Goal: Task Accomplishment & Management: Manage account settings

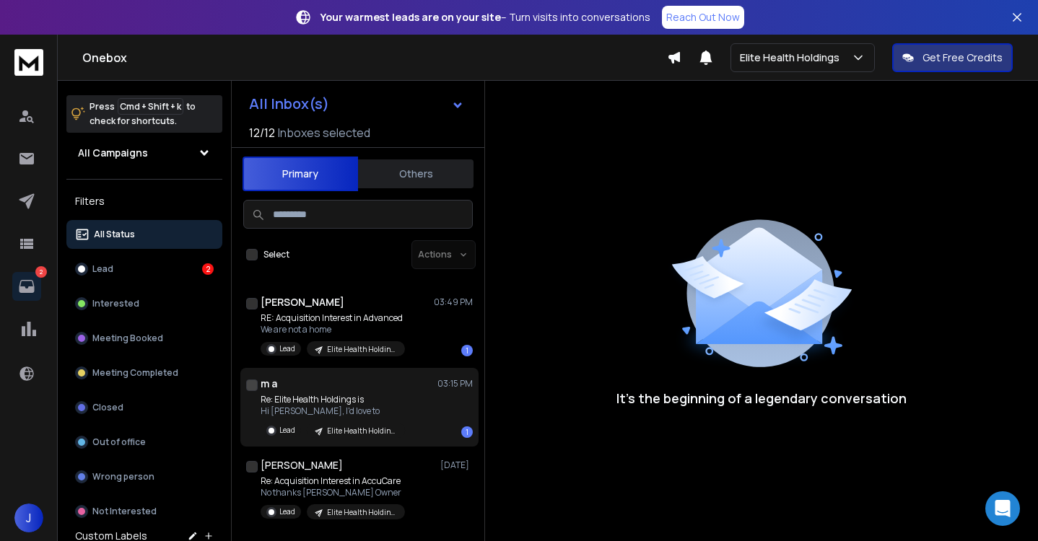
click at [375, 409] on p "Hi [PERSON_NAME], I'd love to" at bounding box center [333, 412] width 144 height 12
click at [340, 395] on p "Re: Elite Health Holdings is" at bounding box center [333, 400] width 144 height 12
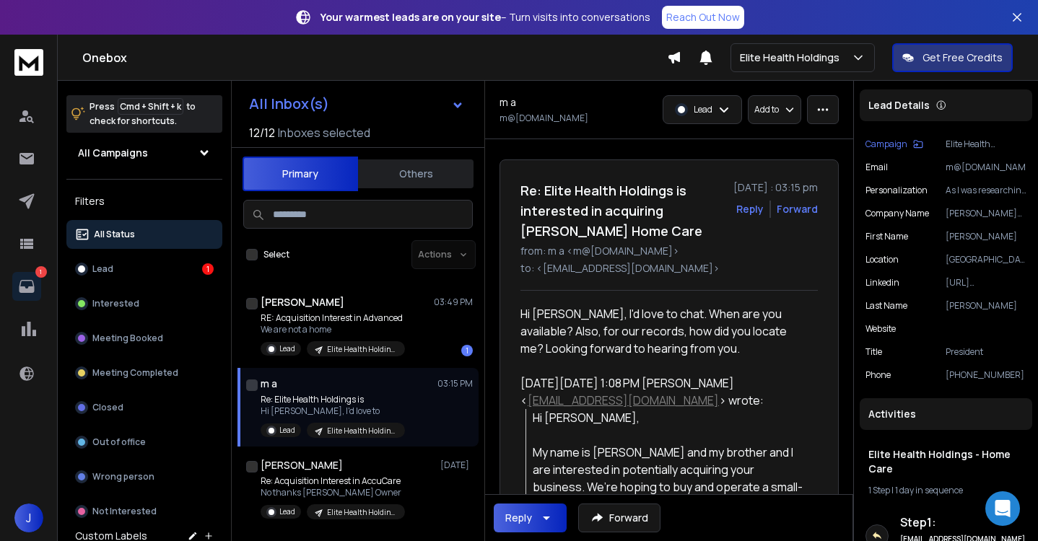
scroll to position [30, 0]
click at [615, 345] on div "Hi Jonathan, I'd love to chat. When are you available? Also, for our records, h…" at bounding box center [663, 331] width 286 height 52
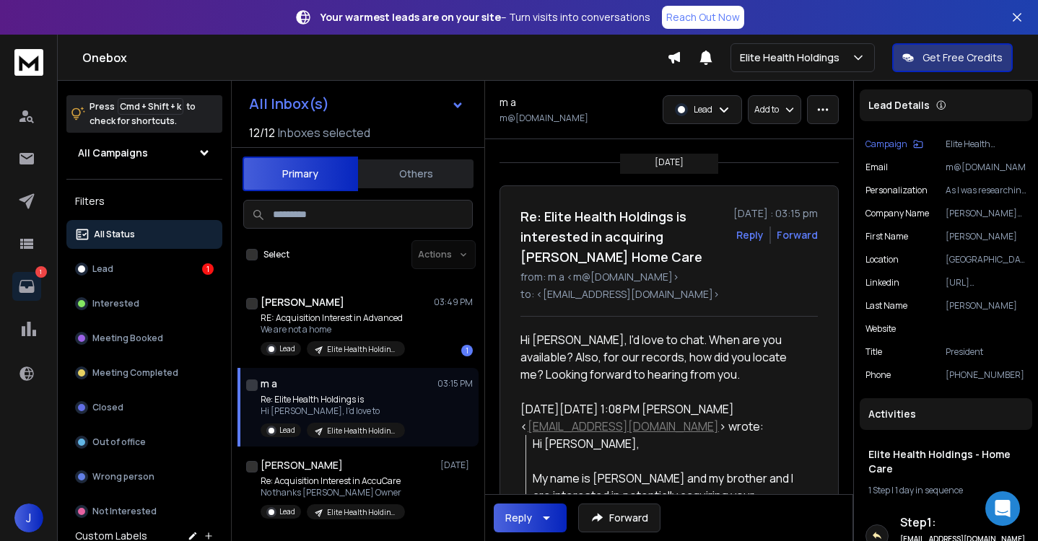
scroll to position [0, 0]
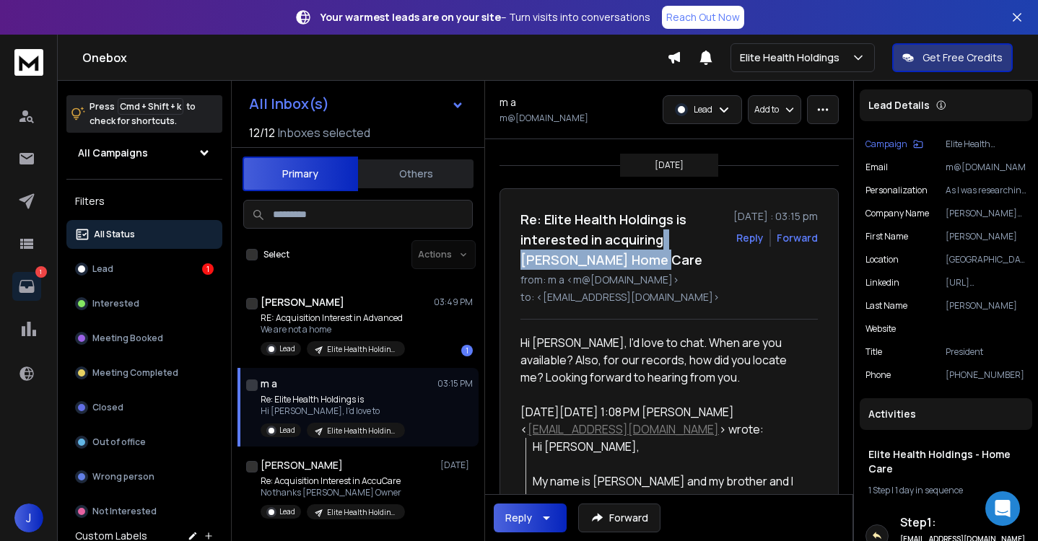
drag, startPoint x: 592, startPoint y: 279, endPoint x: 579, endPoint y: 254, distance: 28.4
click at [579, 254] on h1 "Re: Elite Health Holdings is interested in acquiring Abernathy Home Care" at bounding box center [622, 239] width 204 height 61
copy h1 "Abernathy Home Care"
click at [153, 276] on button "Lead 1" at bounding box center [144, 269] width 156 height 29
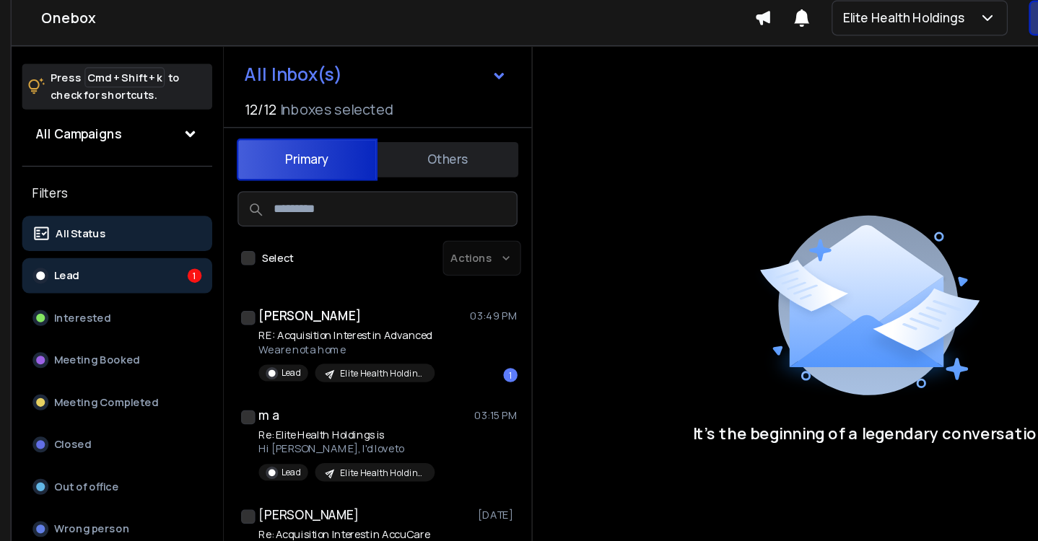
click at [156, 232] on button "All Status" at bounding box center [144, 234] width 156 height 29
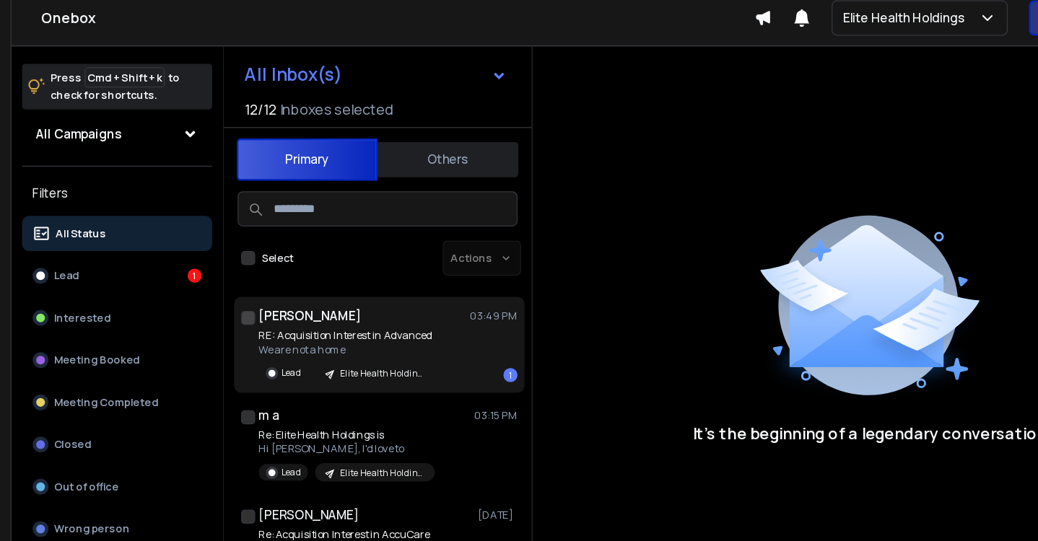
click at [412, 334] on div "RE: Acquisition Interest in Advanced We are not a home Lead Elite Health Holdin…" at bounding box center [367, 334] width 212 height 44
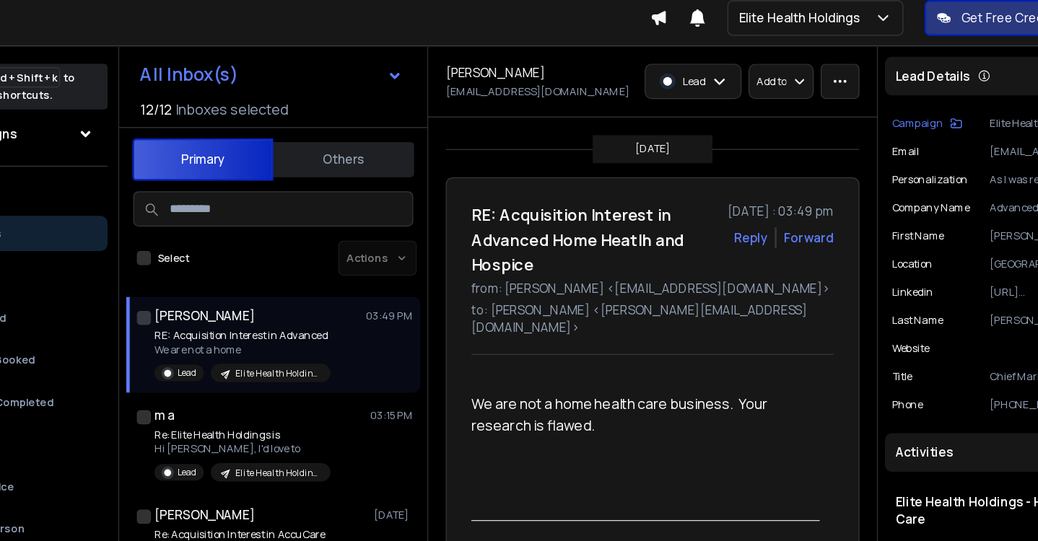
scroll to position [19, 0]
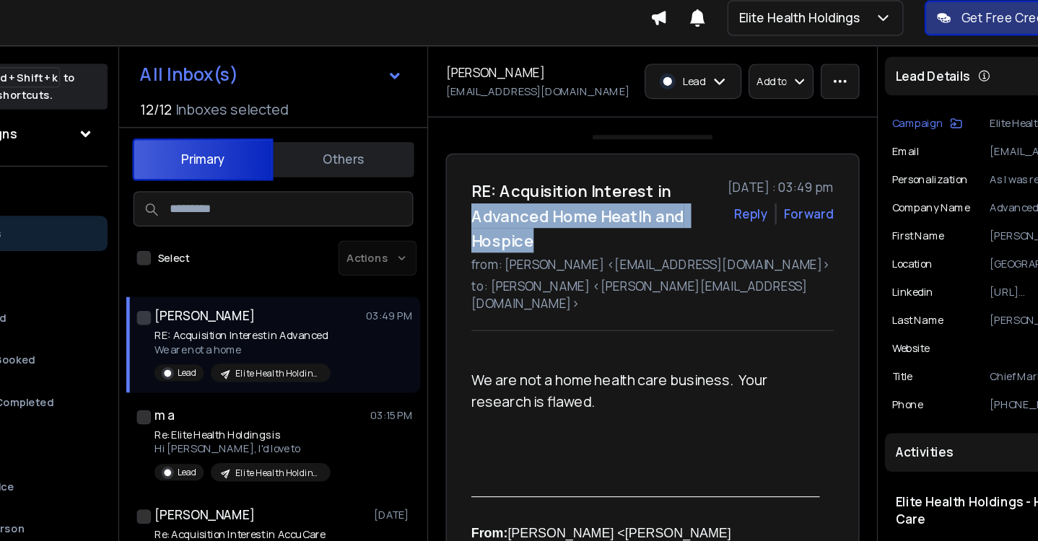
drag, startPoint x: 647, startPoint y: 248, endPoint x: 535, endPoint y: 224, distance: 115.1
click at [535, 224] on h1 "RE: Acquisition Interest in Advanced Home Heatlh and Hospice" at bounding box center [620, 220] width 201 height 61
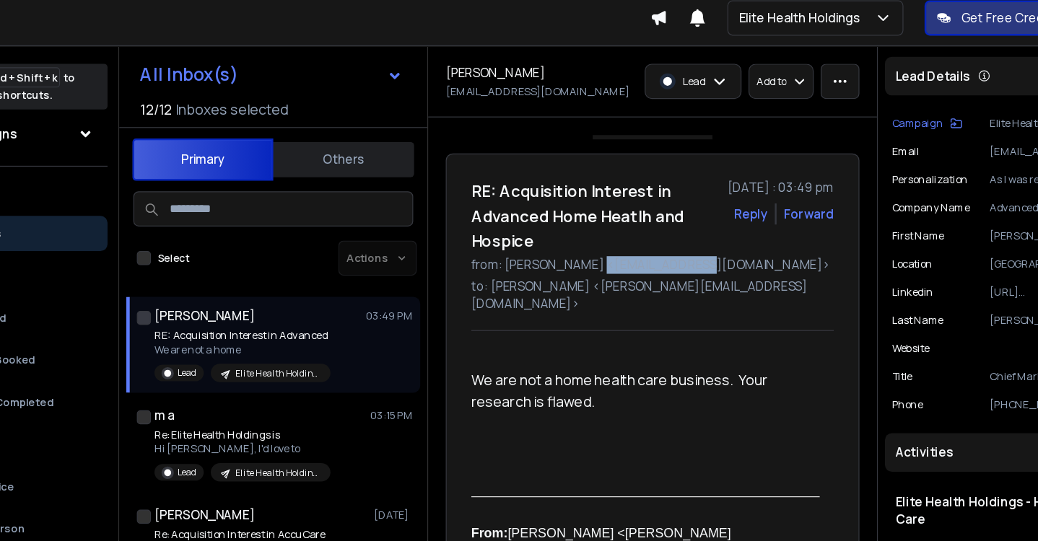
drag, startPoint x: 692, startPoint y: 267, endPoint x: 612, endPoint y: 266, distance: 80.1
click at [612, 266] on p "from: Emily Morris <emorris@chq.org>" at bounding box center [668, 260] width 297 height 14
